Goal: Task Accomplishment & Management: Use online tool/utility

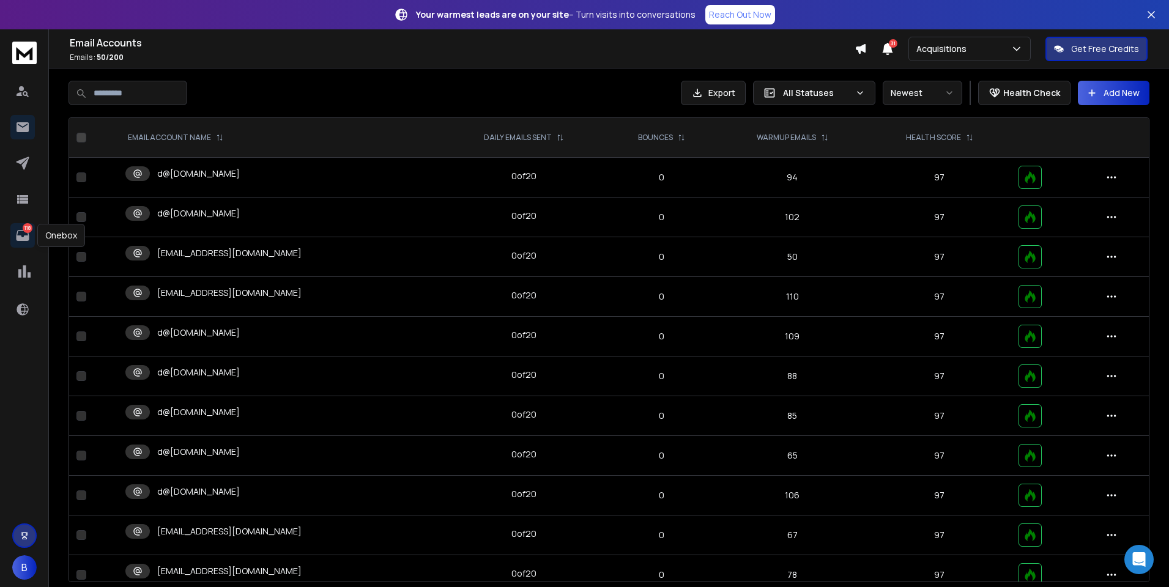
click at [21, 231] on icon at bounding box center [22, 235] width 15 height 15
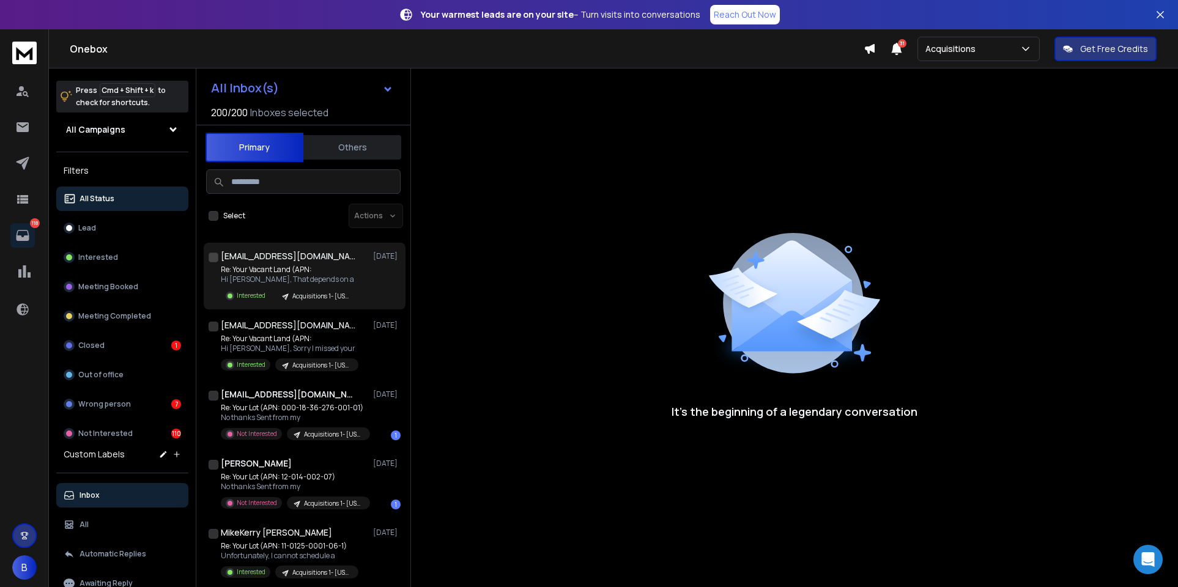
click at [277, 265] on p "Re: Your Vacant Land (APN:" at bounding box center [290, 270] width 138 height 10
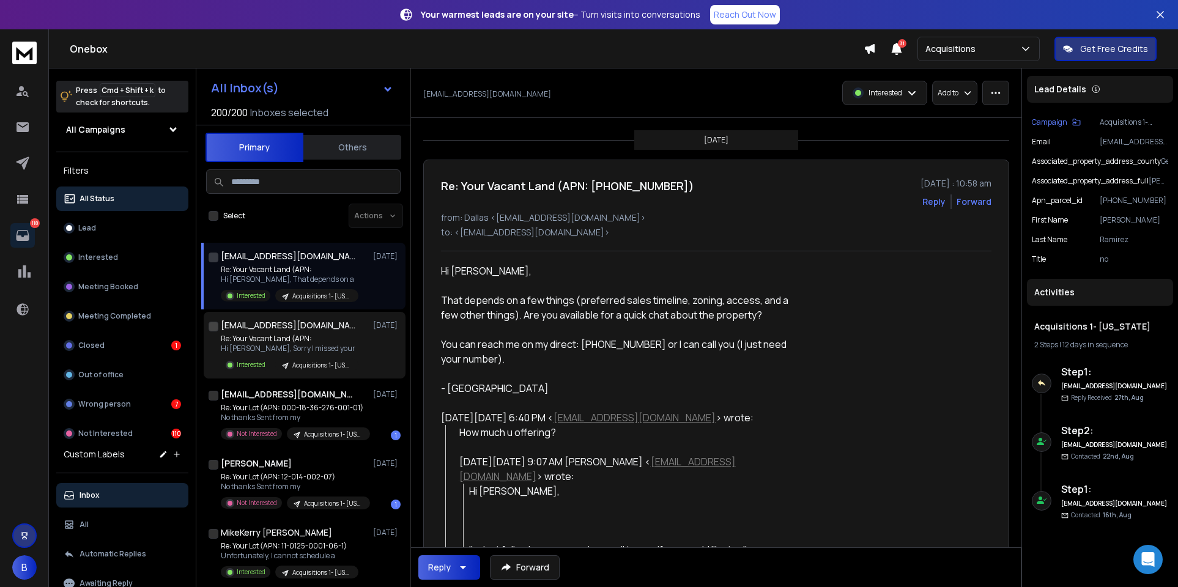
click at [337, 337] on p "Re: Your Vacant Land (APN:" at bounding box center [290, 339] width 138 height 10
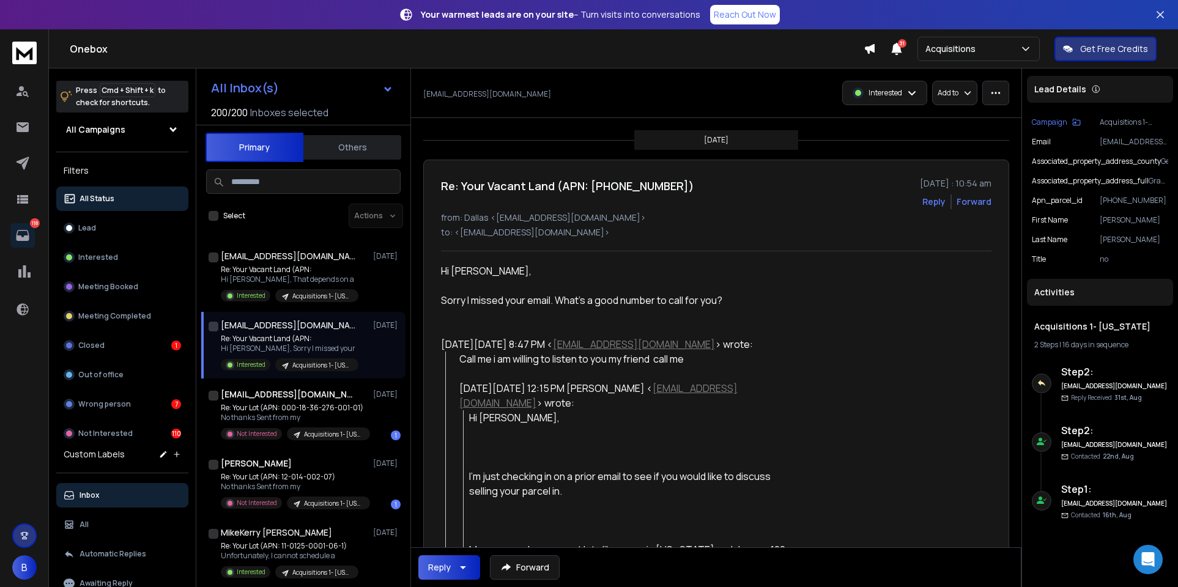
click at [712, 289] on div at bounding box center [619, 285] width 357 height 15
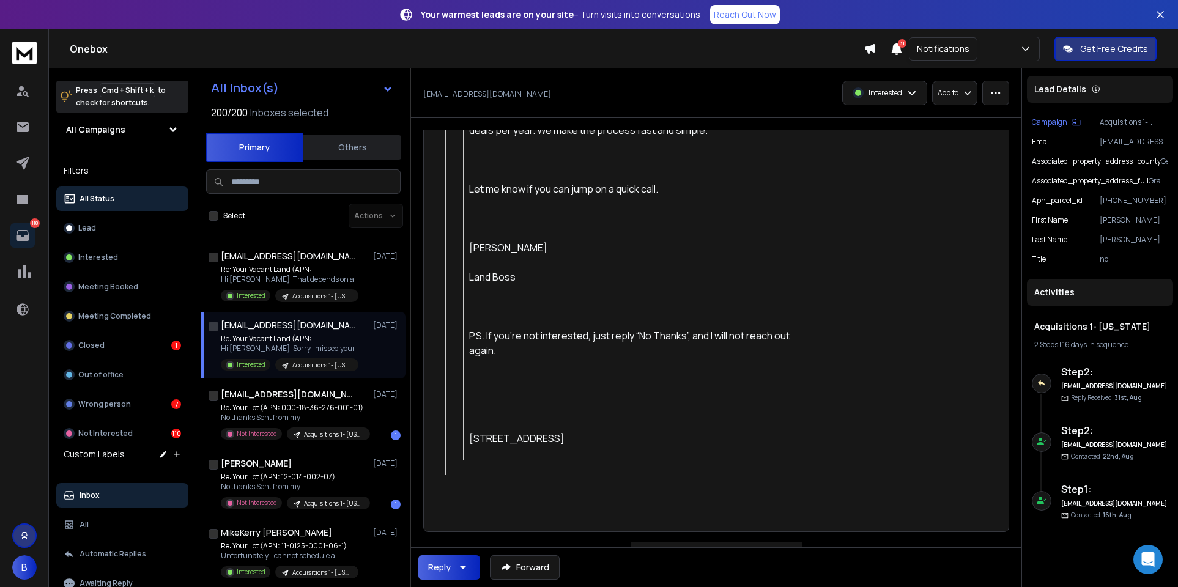
click at [900, 50] on icon at bounding box center [896, 48] width 11 height 12
